Goal: Check status

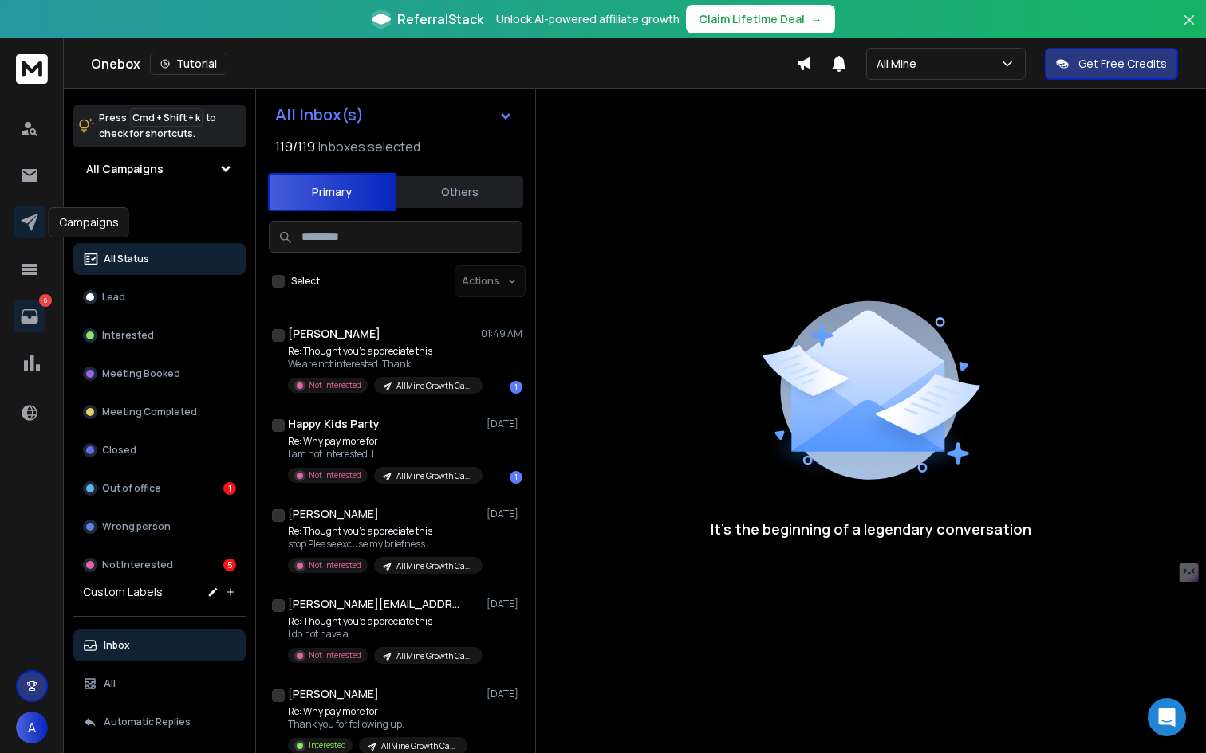
click at [20, 213] on icon at bounding box center [29, 222] width 19 height 19
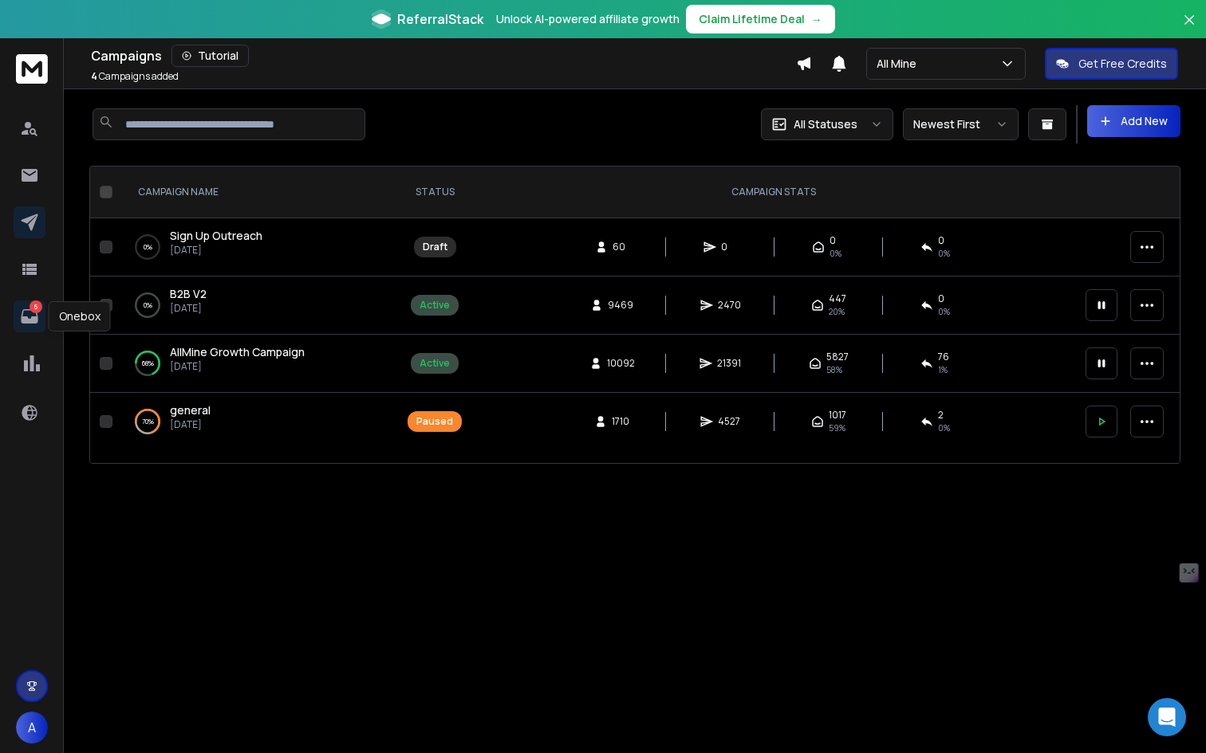
click at [31, 319] on icon at bounding box center [29, 316] width 17 height 14
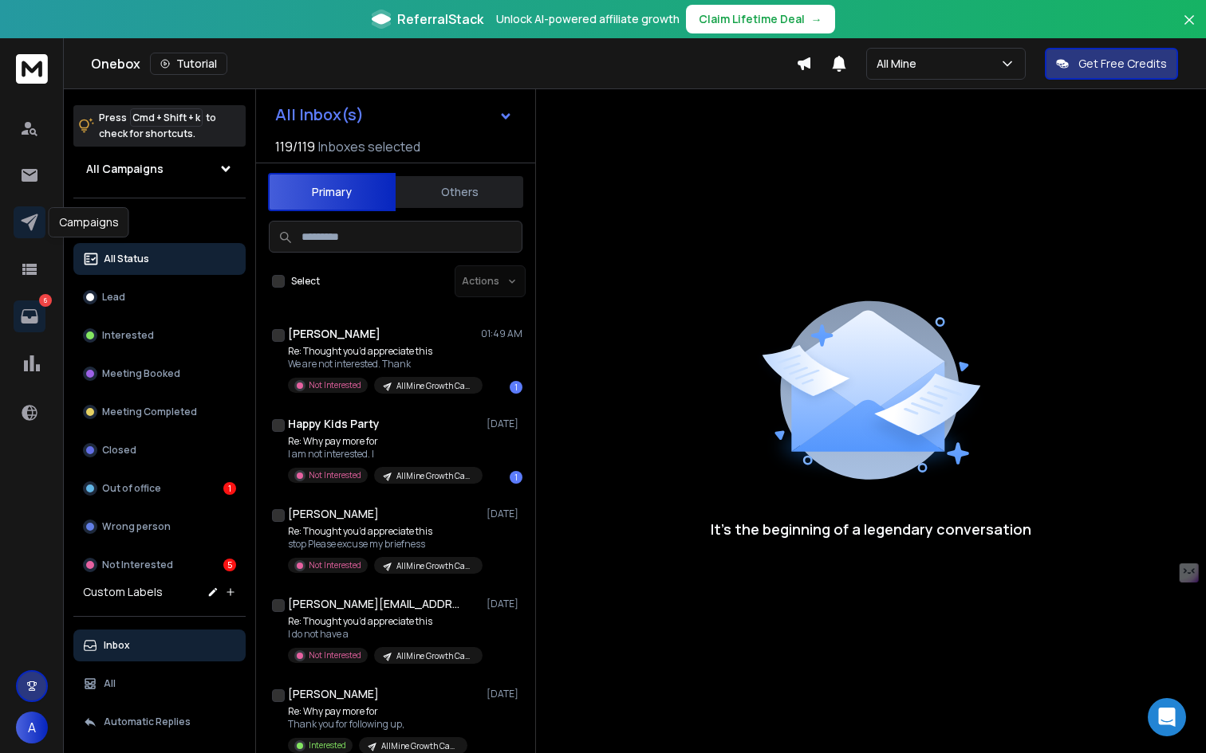
click at [29, 215] on icon at bounding box center [29, 222] width 19 height 19
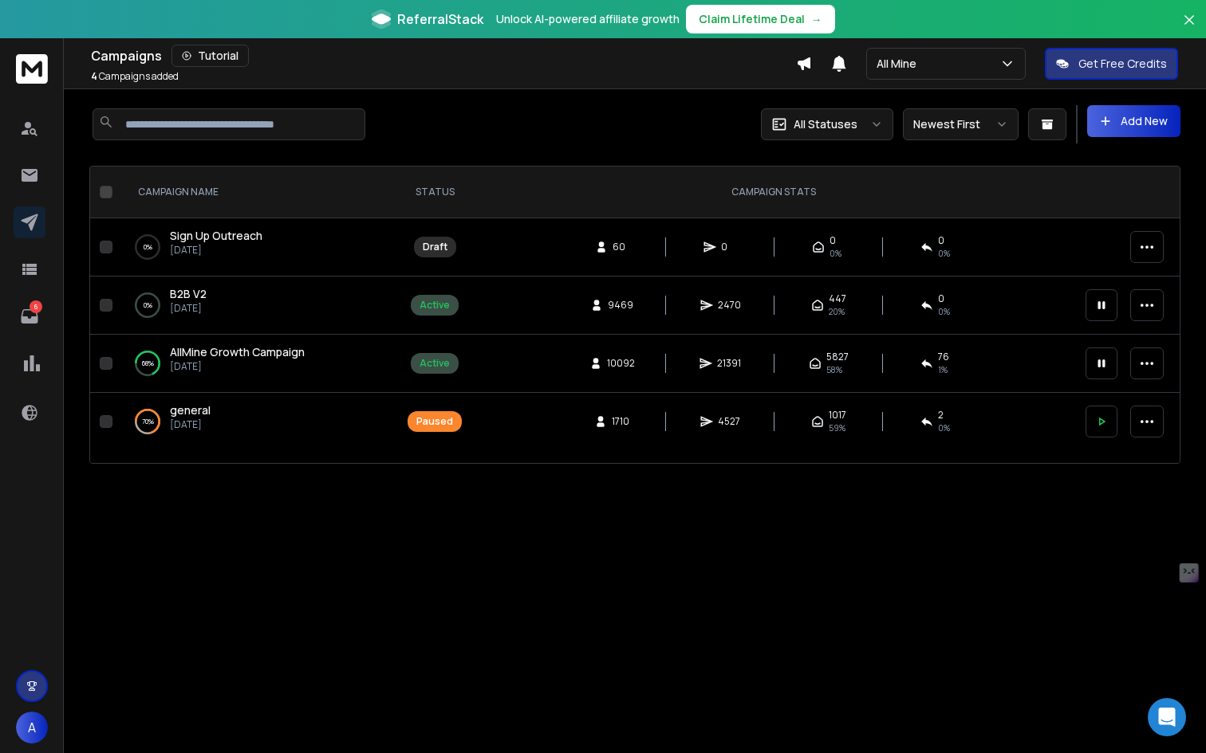
click at [266, 304] on div "0 % B2B V2 [DATE]" at bounding box center [258, 305] width 247 height 38
